Goal: Check status

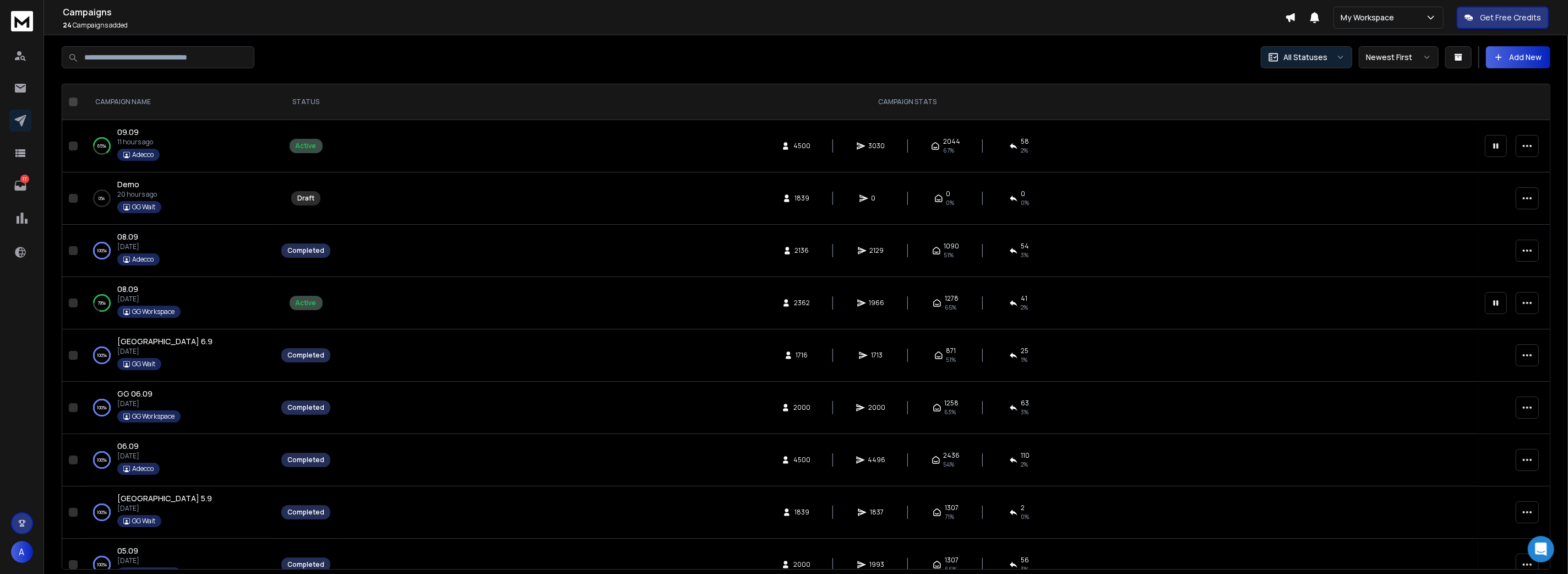
click at [1325, 54] on p "All Statuses" at bounding box center [1306, 57] width 44 height 11
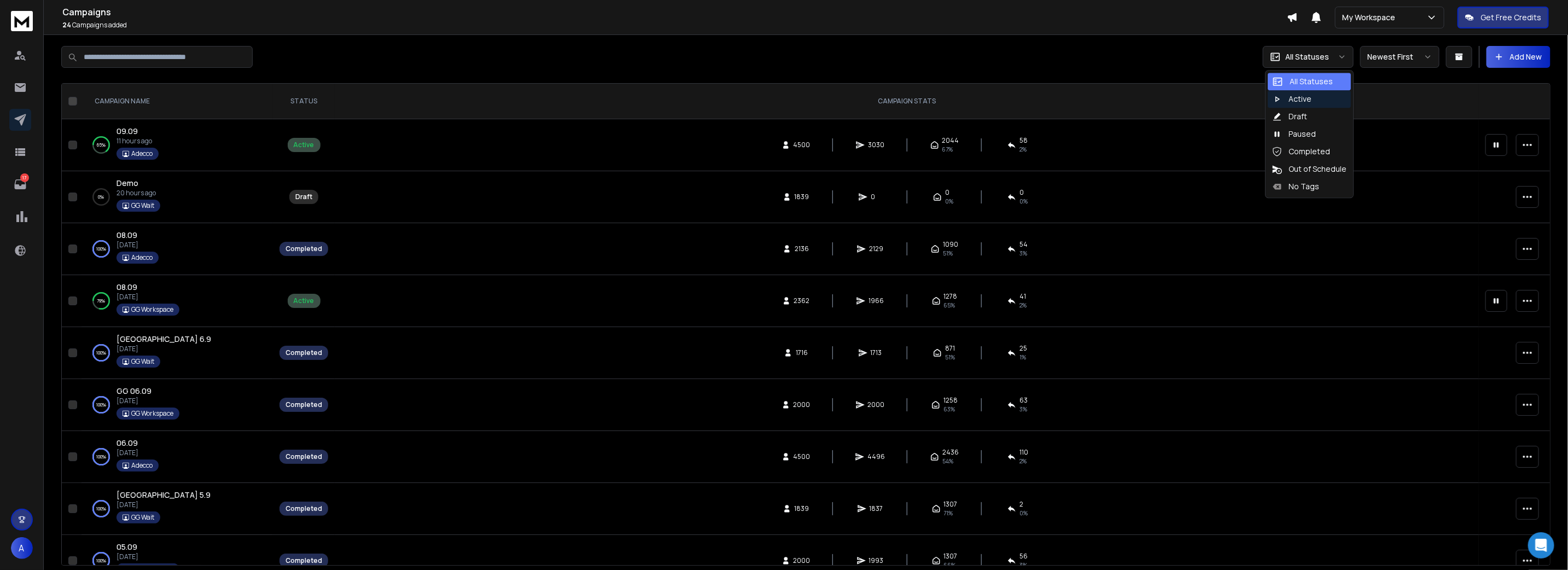
click at [1309, 99] on div "Active" at bounding box center [1291, 98] width 39 height 11
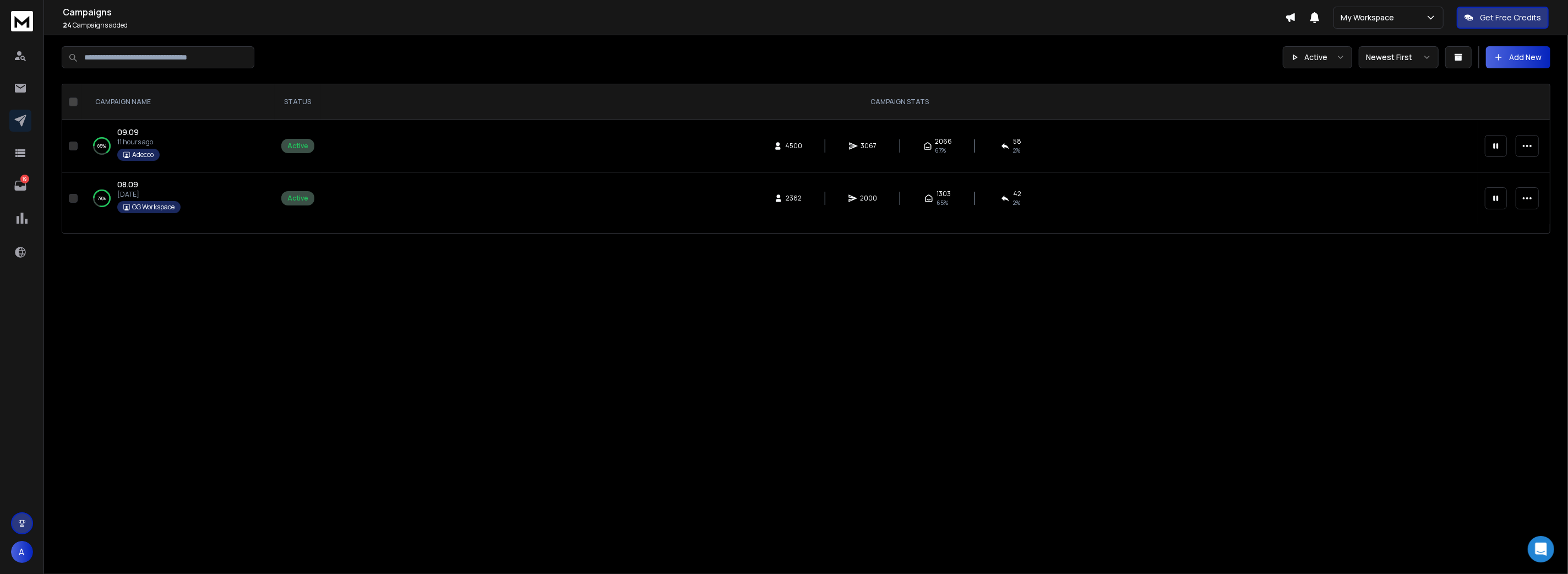
click at [1179, 289] on div "Campaigns 24 Campaigns Added Active Newest First Add New CAMPAIGN NAME STATUS C…" at bounding box center [806, 333] width 1489 height 574
